Goal: Information Seeking & Learning: Check status

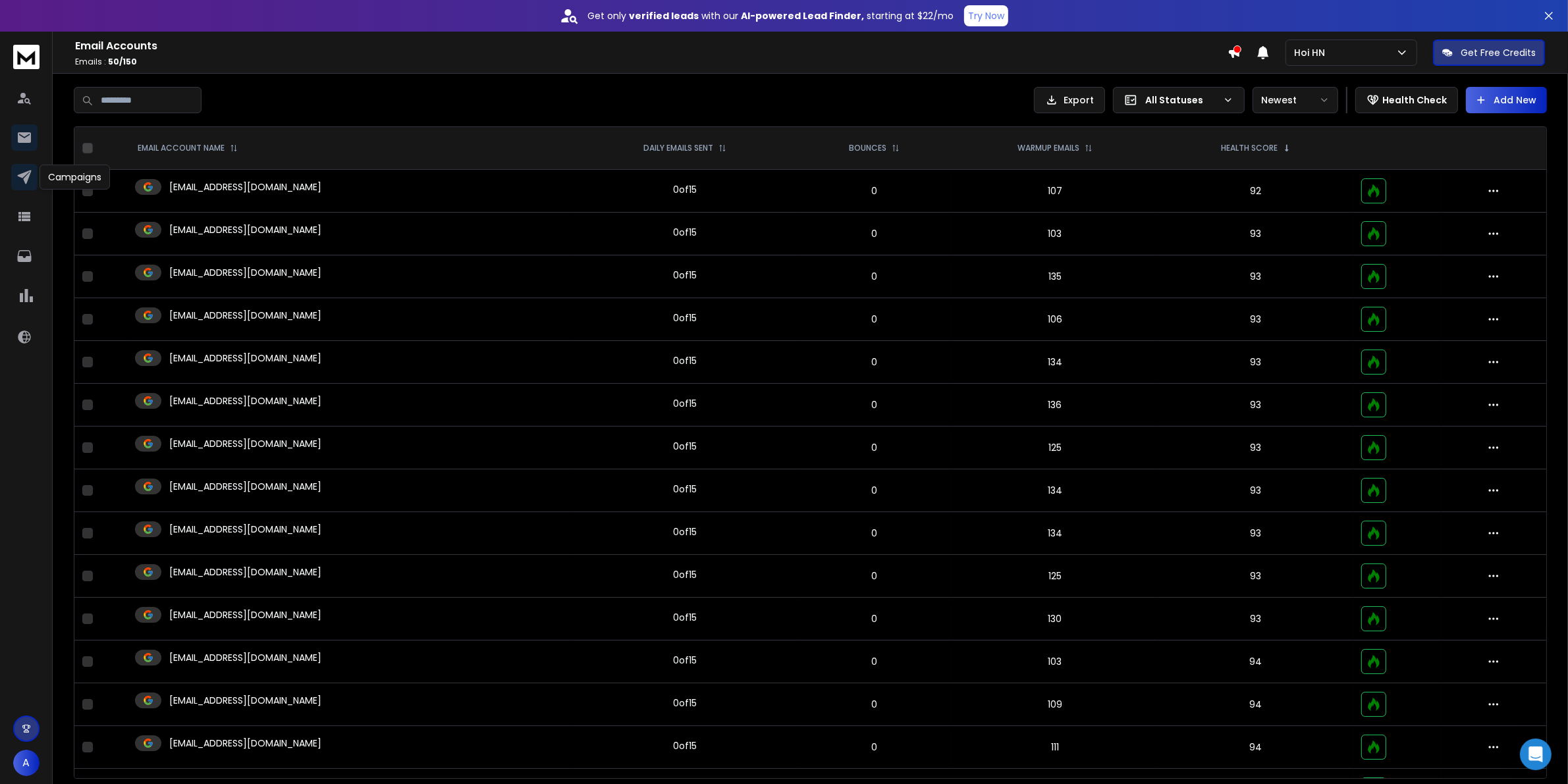
click at [23, 174] on icon at bounding box center [24, 176] width 14 height 14
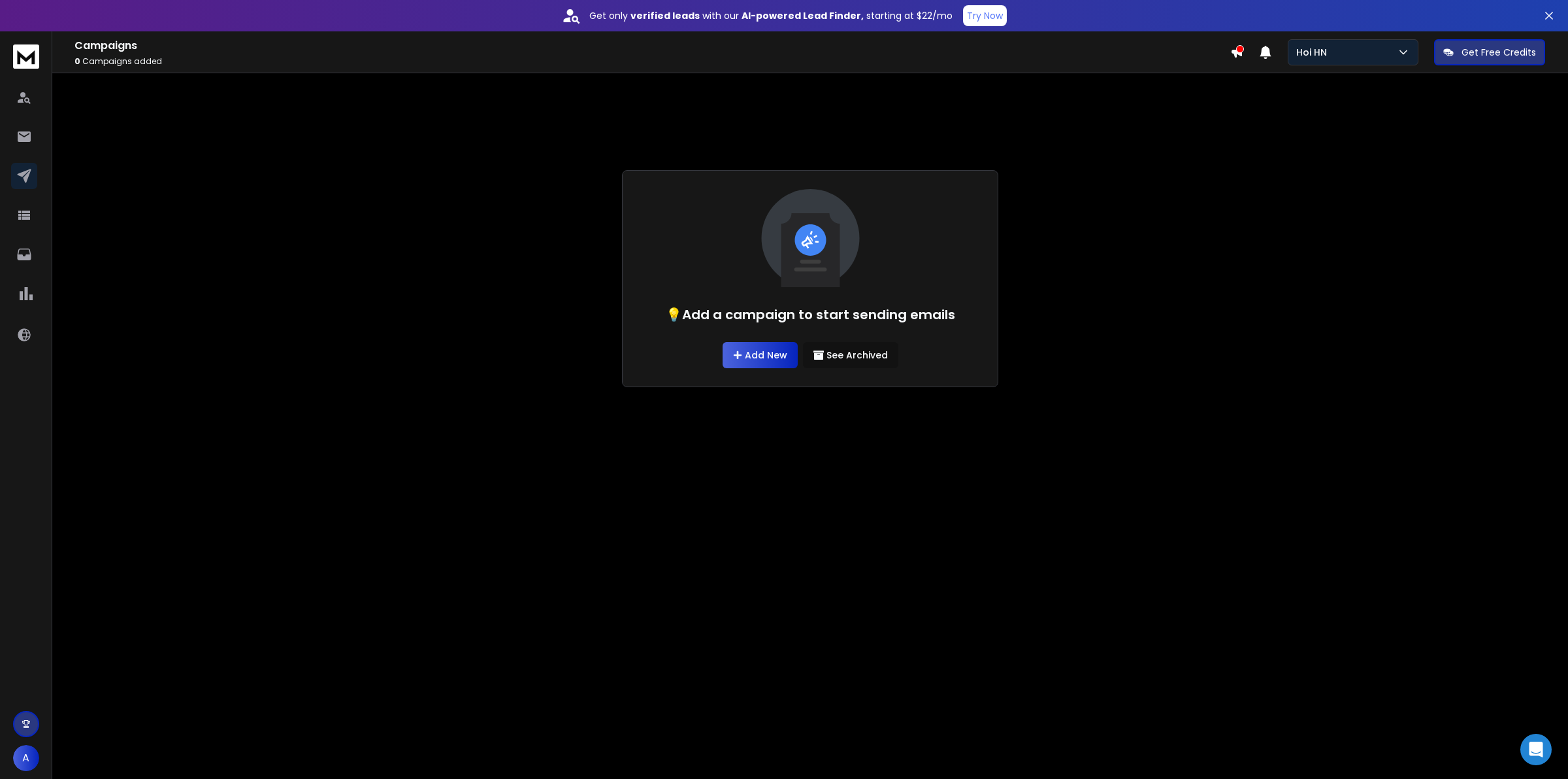
click at [1376, 46] on div "Hoi HN" at bounding box center [1353, 52] width 114 height 14
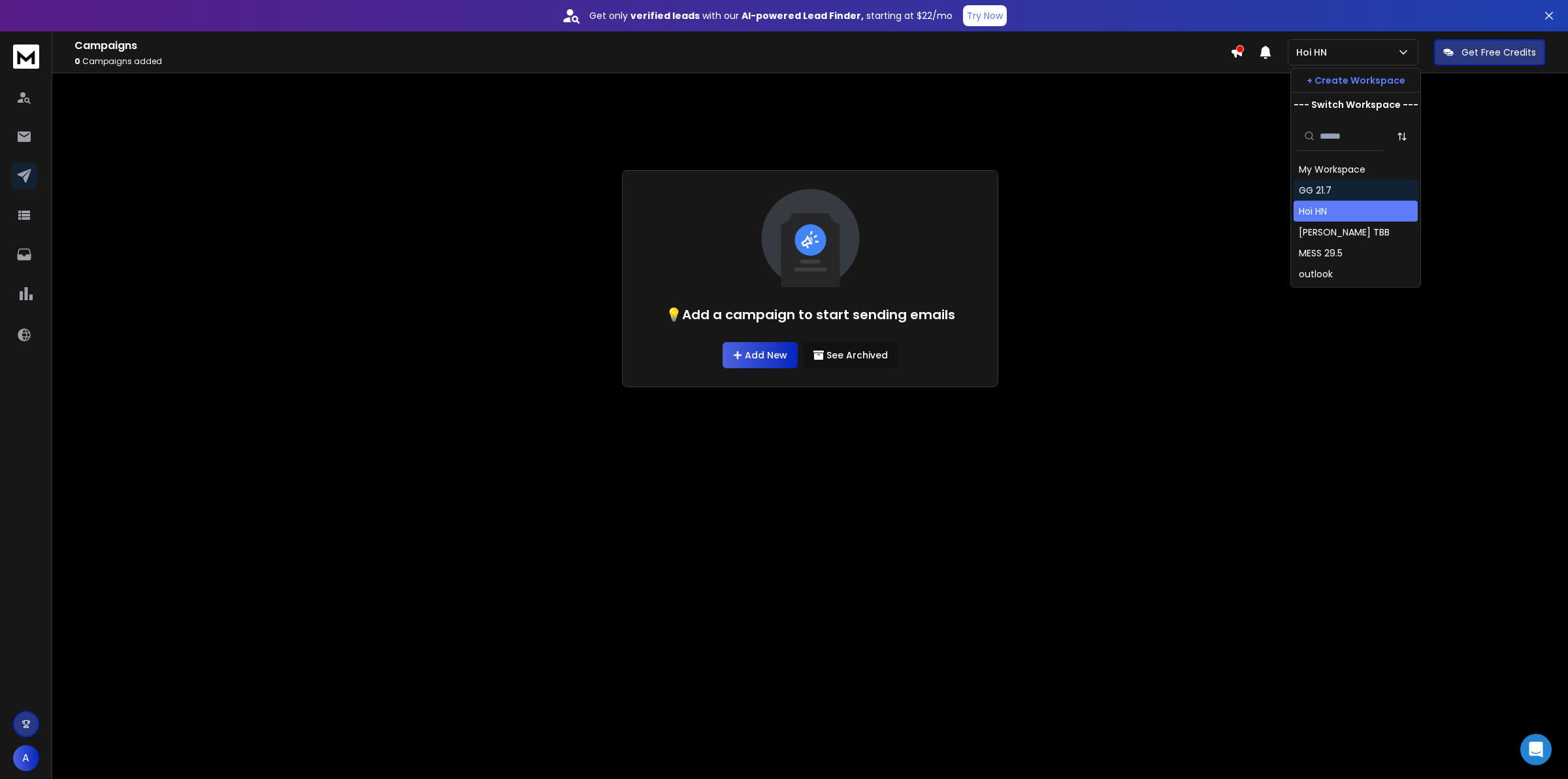
click at [1323, 191] on div "GG 21.7" at bounding box center [1316, 191] width 33 height 14
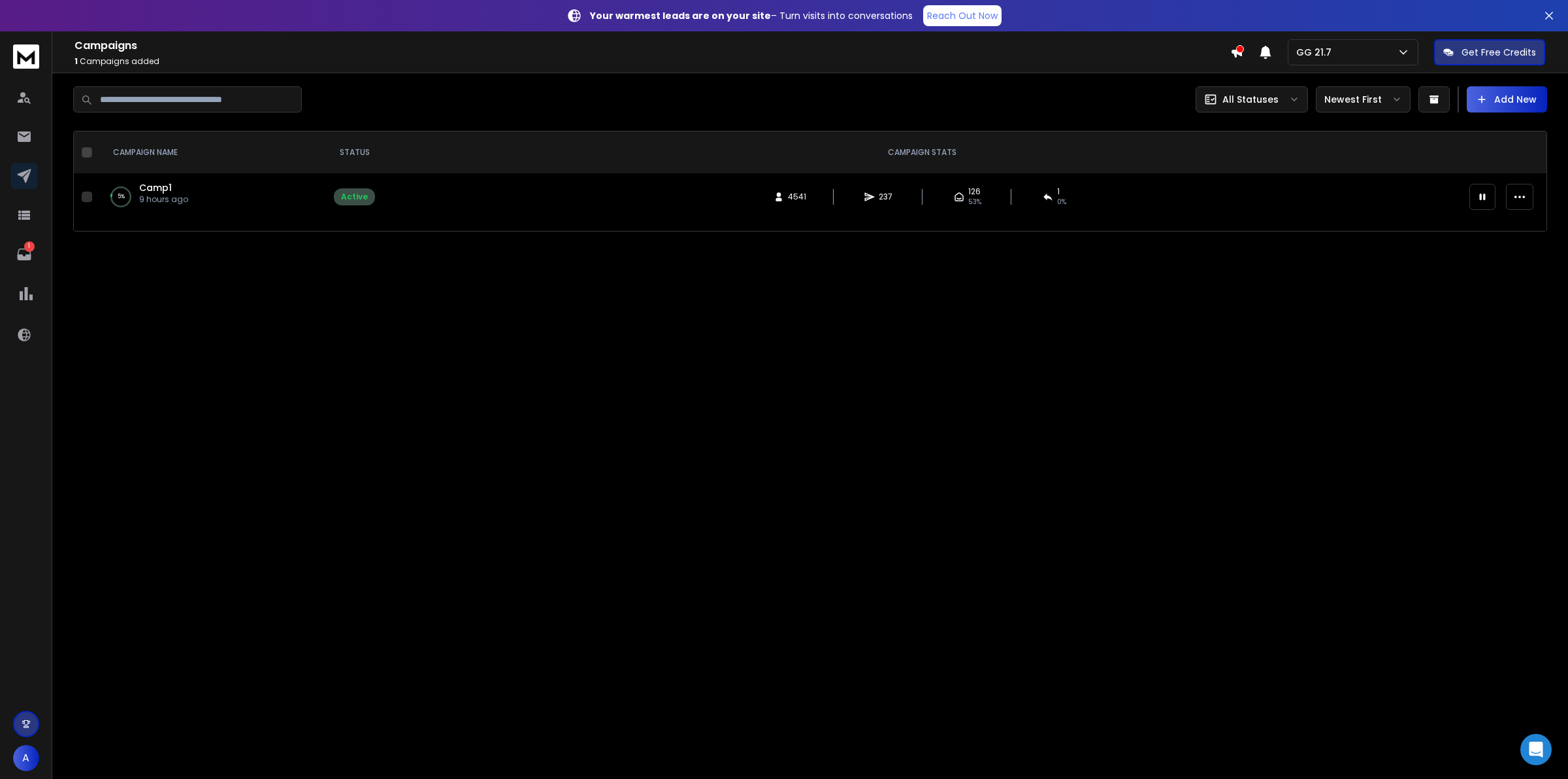
click at [187, 196] on div "5 % Camp1 9 hours ago" at bounding box center [211, 196] width 202 height 31
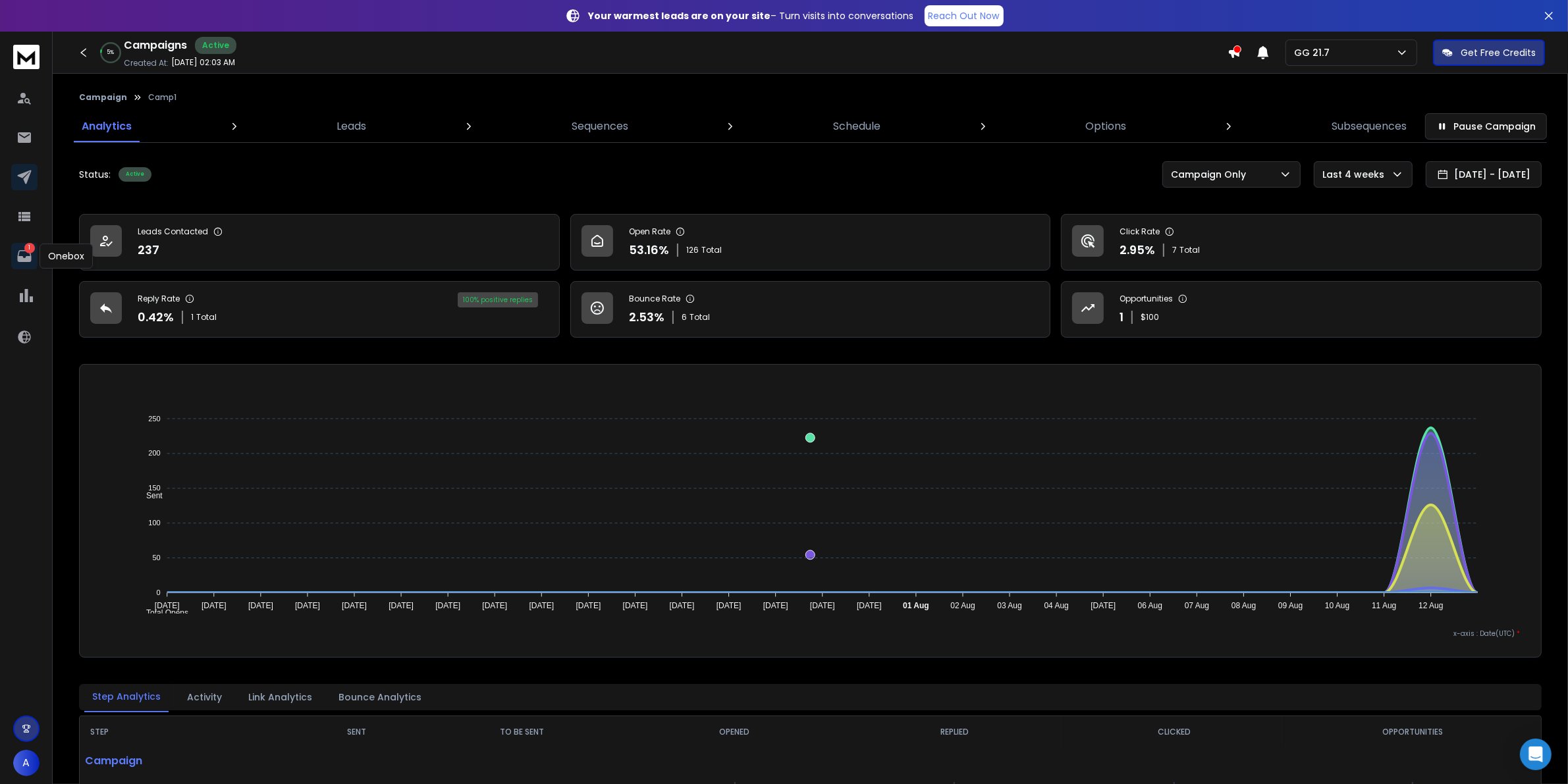
click at [25, 254] on icon at bounding box center [24, 256] width 16 height 16
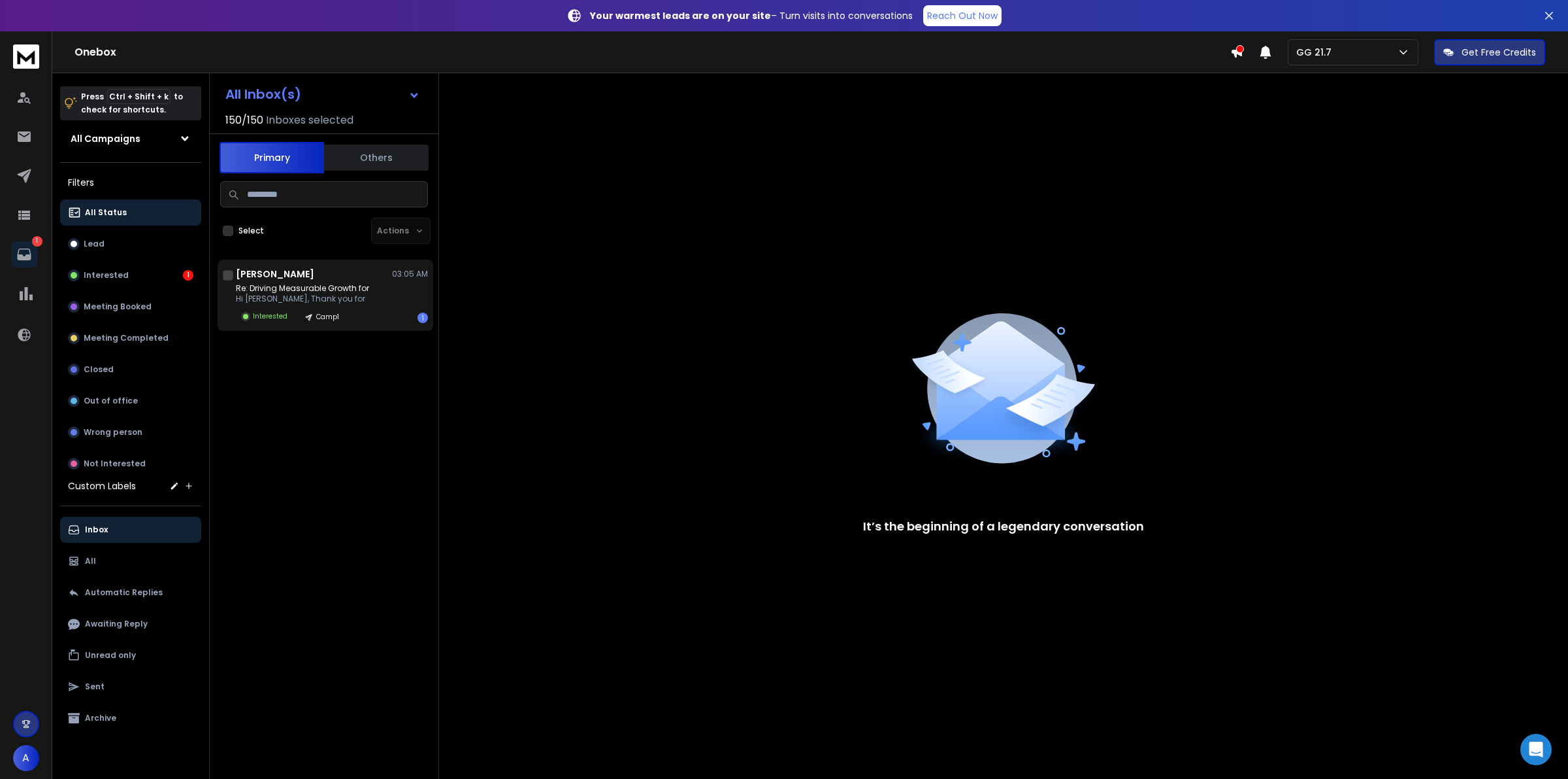
click at [321, 284] on p "Re: Driving Measurable Growth for" at bounding box center [303, 288] width 133 height 11
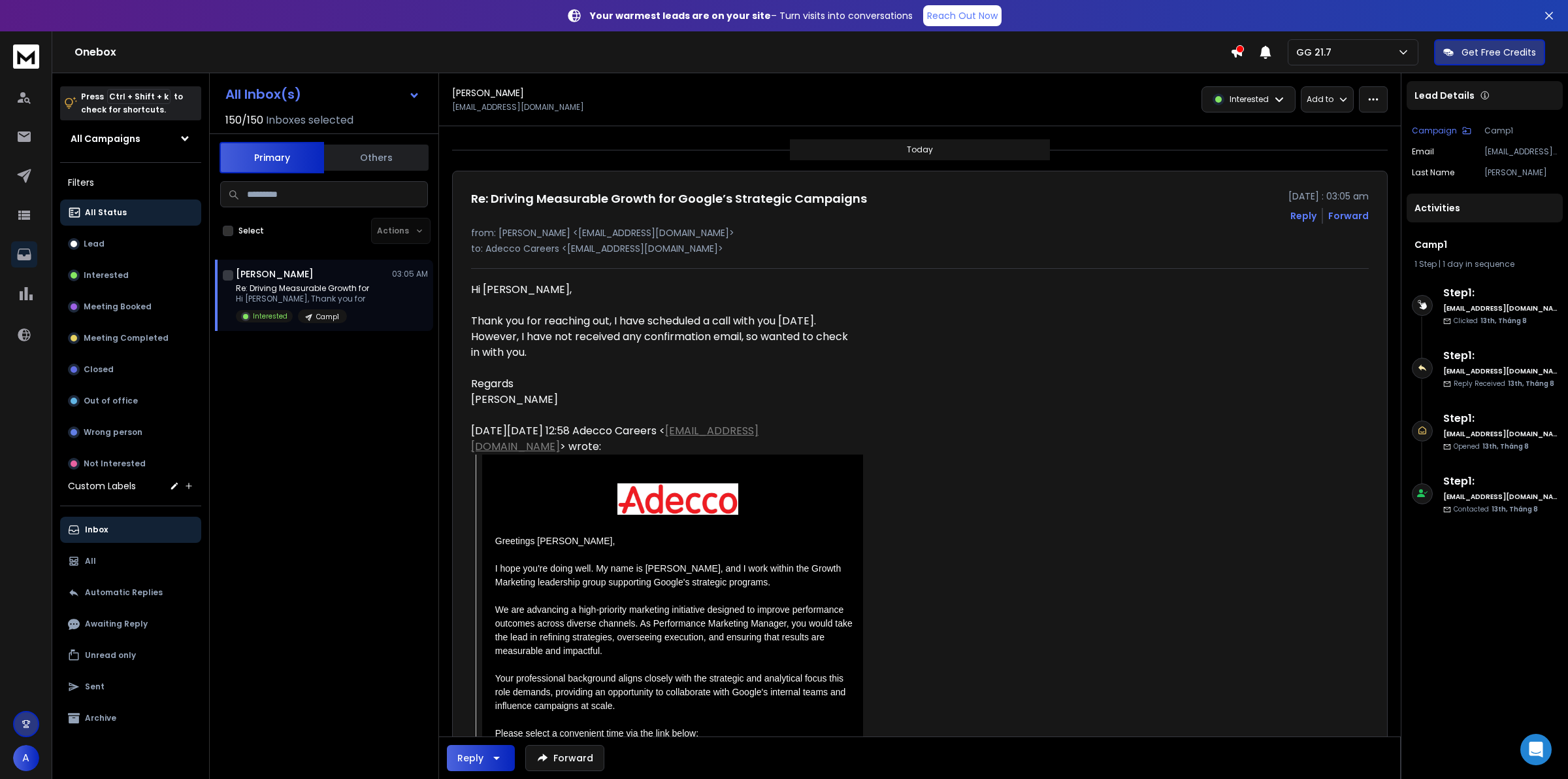
drag, startPoint x: 466, startPoint y: 287, endPoint x: 533, endPoint y: 412, distance: 141.8
click at [533, 412] on div "Re: Driving Measurable Growth for Google’s Strategic Campaigns [DATE] : 03:05 a…" at bounding box center [919, 603] width 935 height 866
click at [89, 213] on p "All Status" at bounding box center [105, 212] width 42 height 11
